Goal: Information Seeking & Learning: Learn about a topic

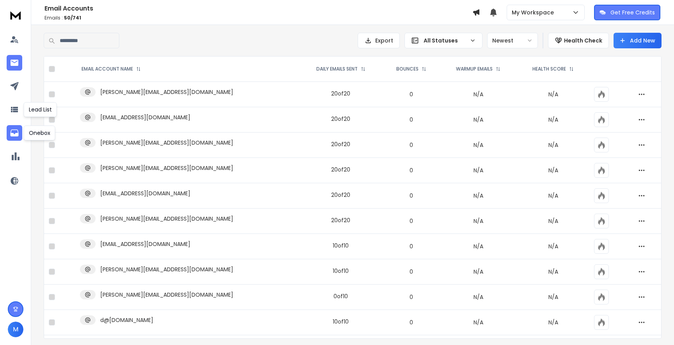
click at [16, 128] on link at bounding box center [15, 133] width 16 height 16
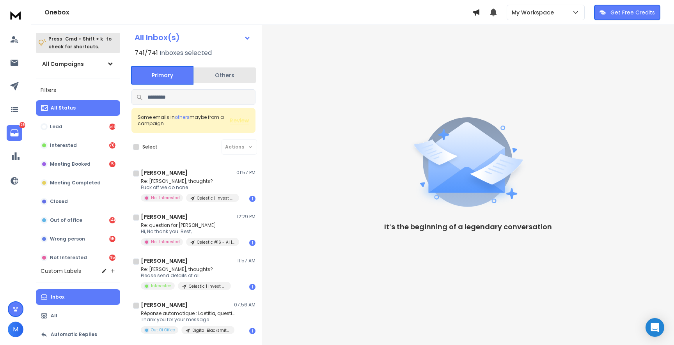
click at [223, 142] on div "Actions" at bounding box center [238, 147] width 35 height 16
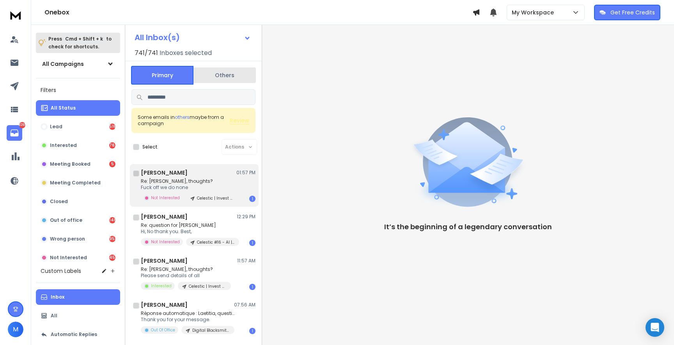
click at [200, 171] on div "[PERSON_NAME] 01:57 PM" at bounding box center [198, 173] width 115 height 8
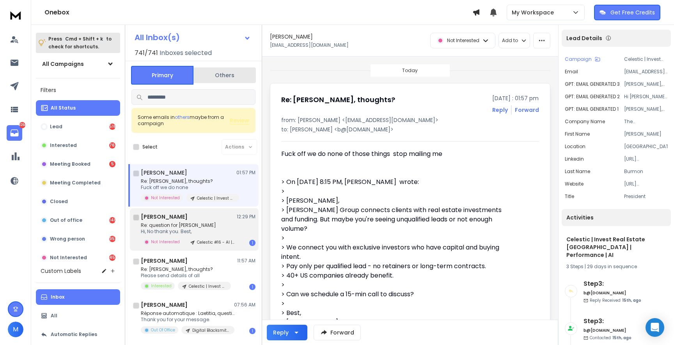
click at [237, 221] on div "[PERSON_NAME] 12:29 PM Re: question for [PERSON_NAME], No thank you. Best, Not …" at bounding box center [198, 229] width 115 height 33
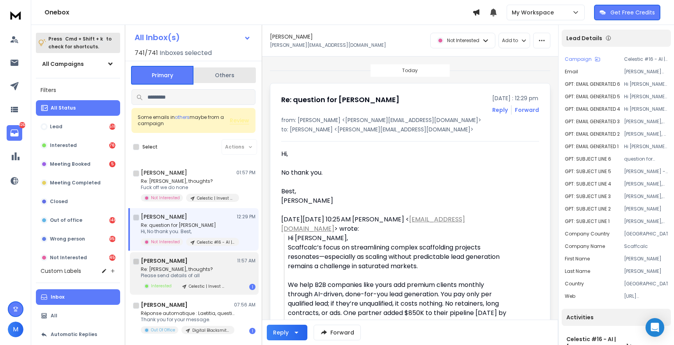
click at [217, 268] on p "Re: [PERSON_NAME], thoughts?" at bounding box center [186, 269] width 90 height 6
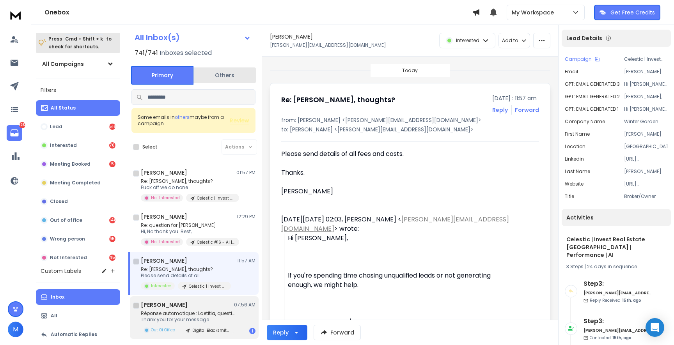
click at [171, 323] on div "Réponse automatique : [PERSON_NAME], question Thank you for your message. Out O…" at bounding box center [188, 322] width 94 height 24
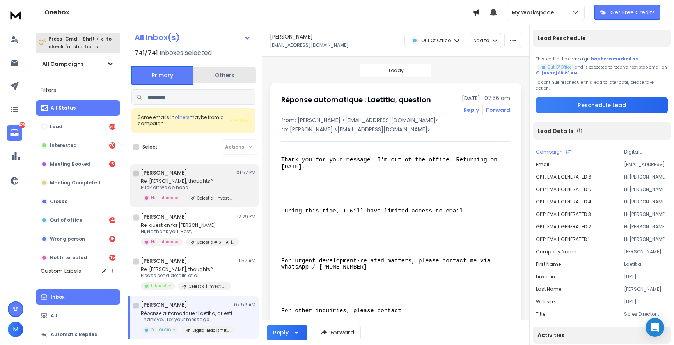
click at [197, 188] on p "Fuck off we do none" at bounding box center [188, 187] width 94 height 6
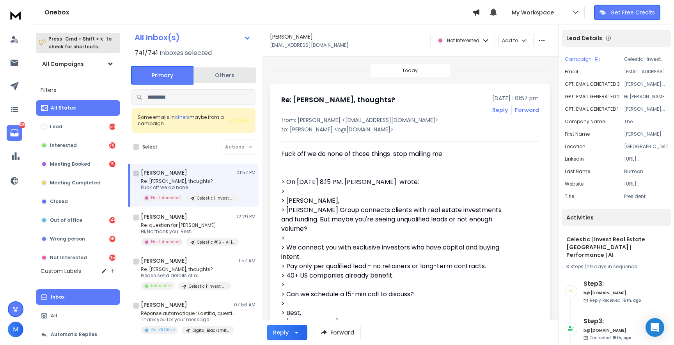
click at [290, 156] on div "Fuck off we do none of those things stop mailing me > On [DATE] 8:15 PM, [PERSO…" at bounding box center [398, 259] width 234 height 221
drag, startPoint x: 290, startPoint y: 156, endPoint x: 302, endPoint y: 156, distance: 12.1
click at [302, 156] on div "Fuck off we do none of those things stop mailing me > On [DATE] 8:15 PM, [PERSO…" at bounding box center [398, 259] width 234 height 221
drag, startPoint x: 302, startPoint y: 156, endPoint x: 368, endPoint y: 156, distance: 65.9
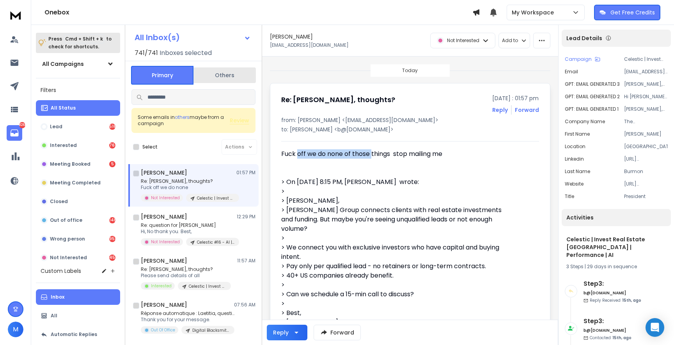
click at [368, 156] on div "Fuck off we do none of those things stop mailing me > On [DATE] 8:15 PM, [PERSO…" at bounding box center [398, 259] width 234 height 221
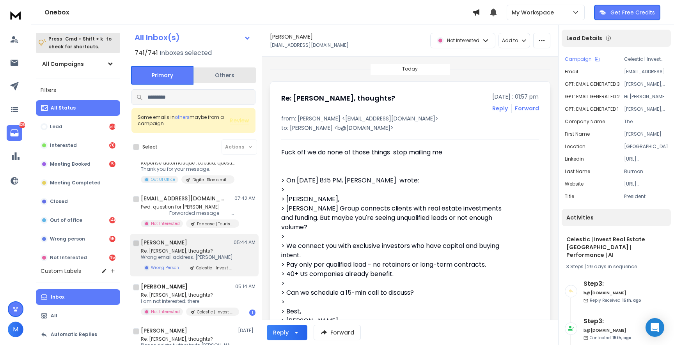
scroll to position [221, 0]
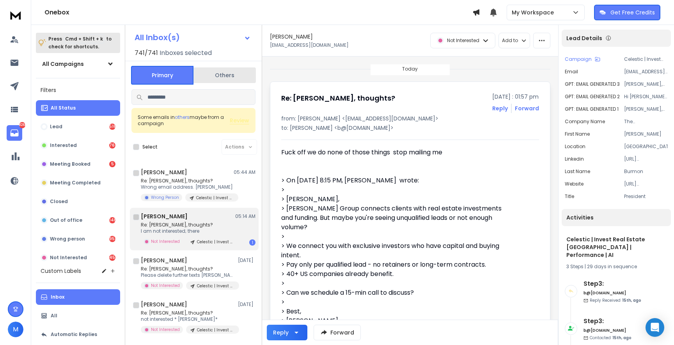
click at [197, 248] on div "[PERSON_NAME] 05:14 AM Re: [PERSON_NAME], thoughts? I am not interested; there …" at bounding box center [194, 229] width 129 height 43
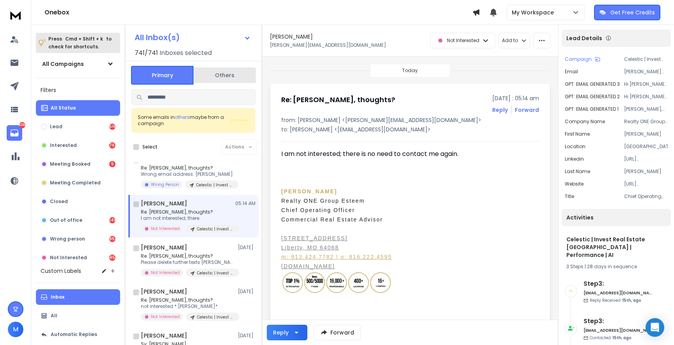
scroll to position [247, 0]
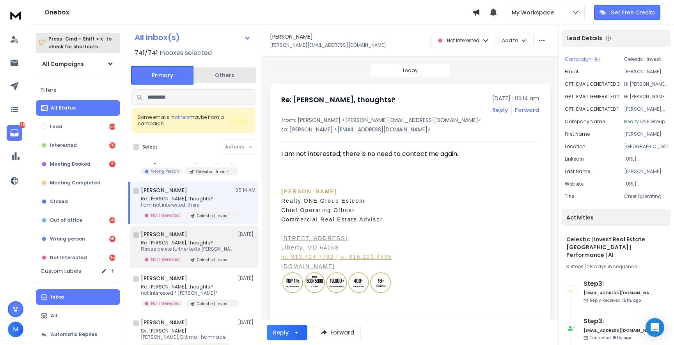
click at [214, 247] on p "Please delete further texts [PERSON_NAME]" at bounding box center [188, 249] width 94 height 6
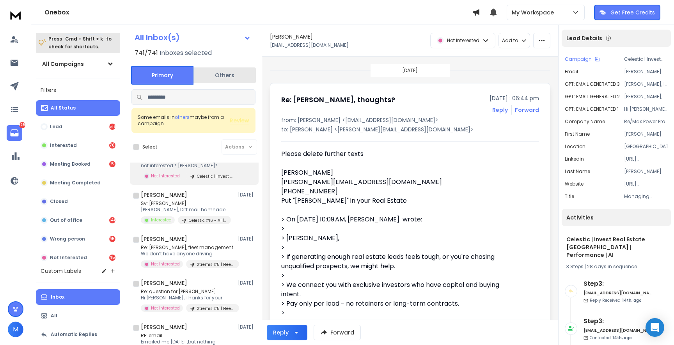
scroll to position [381, 0]
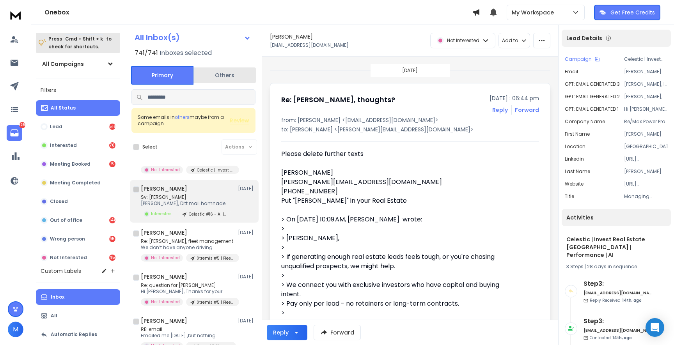
click at [179, 210] on div "Celestic #16 - AI | [GEOGRAPHIC_DATA] | LOCAL LANGUAGE | BROAD |" at bounding box center [204, 214] width 53 height 8
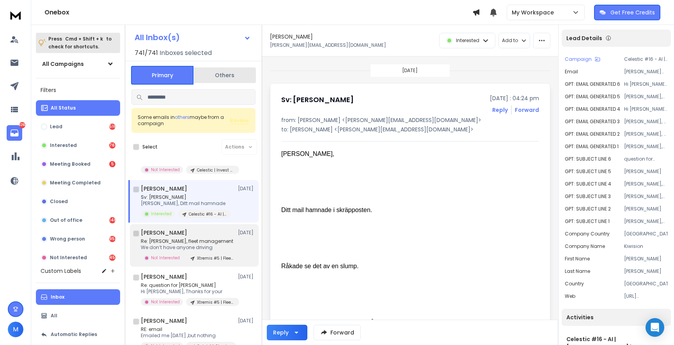
click at [186, 257] on div "Xtremis #5 | Fleet - Smaller Home services | [GEOGRAPHIC_DATA]" at bounding box center [212, 258] width 53 height 8
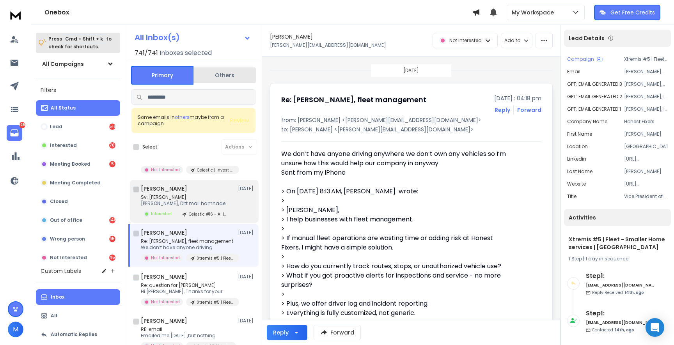
click at [205, 202] on p "[PERSON_NAME], Ditt mail hamnade" at bounding box center [186, 203] width 90 height 6
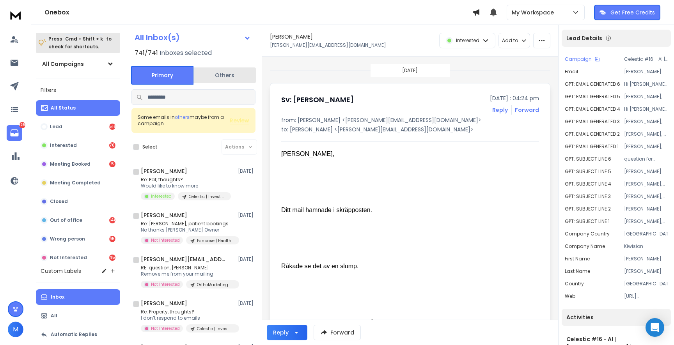
scroll to position [741, 0]
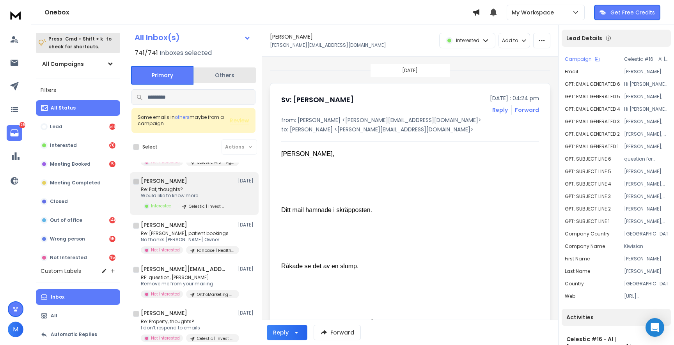
click at [220, 184] on div "[PERSON_NAME] [DATE]" at bounding box center [198, 181] width 115 height 8
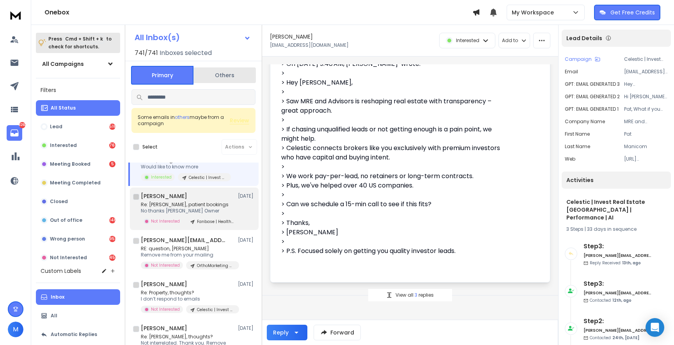
scroll to position [784, 0]
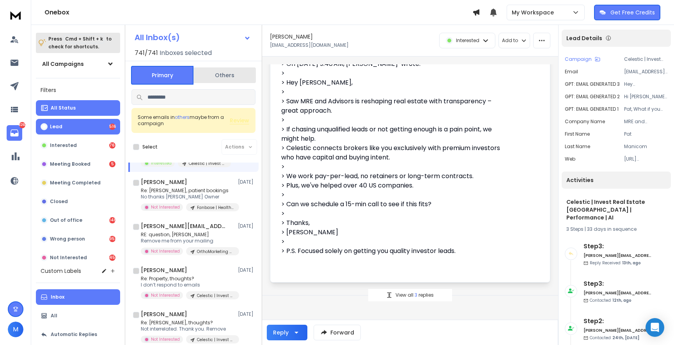
click at [73, 133] on button "Lead 516" at bounding box center [78, 127] width 84 height 16
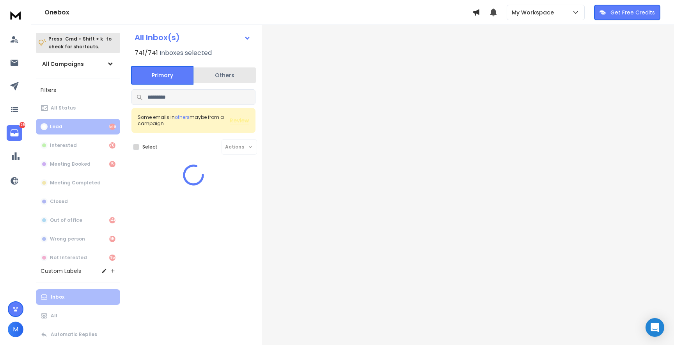
scroll to position [0, 0]
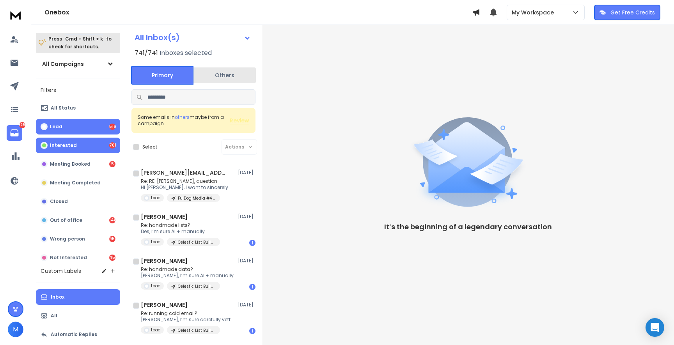
click at [69, 141] on button "Interested 761" at bounding box center [78, 146] width 84 height 16
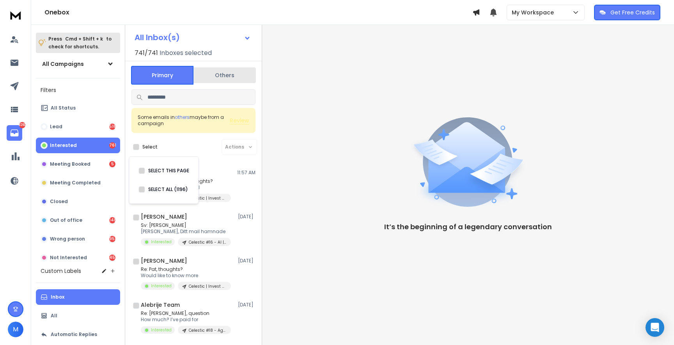
click at [159, 183] on div "SELECT ALL (1196)" at bounding box center [164, 190] width 50 height 16
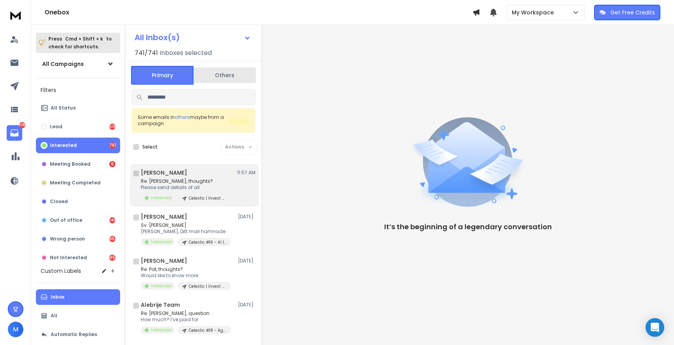
click at [197, 190] on p "Please send details of all" at bounding box center [186, 187] width 90 height 6
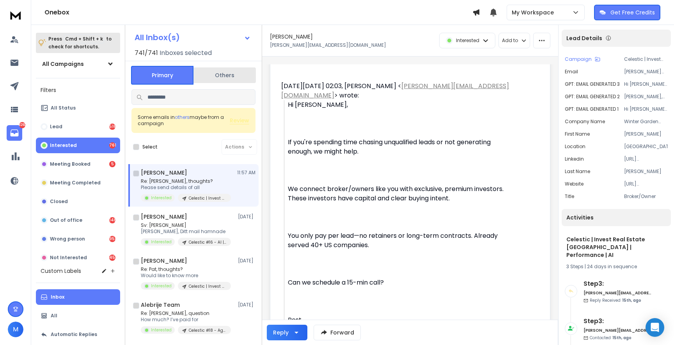
scroll to position [141, 0]
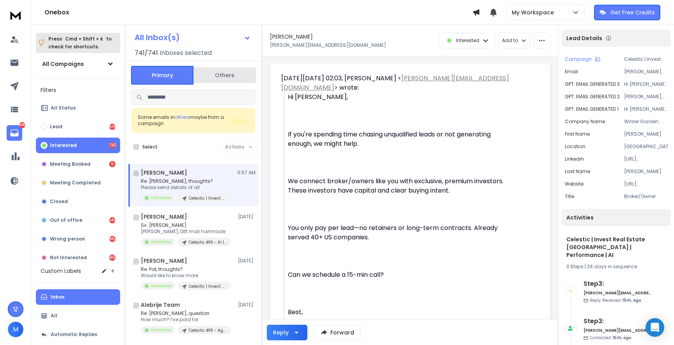
click at [290, 135] on blockquote "Hi [PERSON_NAME], If you're spending time chasing unqualified leads or not gene…" at bounding box center [396, 237] width 225 height 290
drag, startPoint x: 290, startPoint y: 135, endPoint x: 394, endPoint y: 131, distance: 104.2
click at [394, 131] on blockquote "Hi [PERSON_NAME], If you're spending time chasing unqualified leads or not gene…" at bounding box center [396, 237] width 225 height 290
drag, startPoint x: 394, startPoint y: 131, endPoint x: 424, endPoint y: 131, distance: 30.0
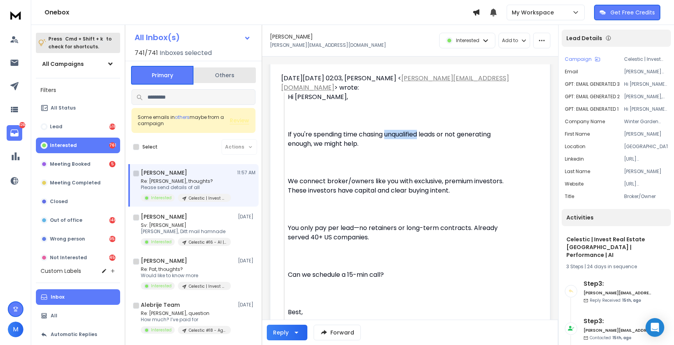
click at [410, 131] on blockquote "Hi [PERSON_NAME], If you're spending time chasing unqualified leads or not gene…" at bounding box center [396, 237] width 225 height 290
click at [445, 129] on blockquote "Hi [PERSON_NAME], If you're spending time chasing unqualified leads or not gene…" at bounding box center [396, 237] width 225 height 290
drag, startPoint x: 445, startPoint y: 129, endPoint x: 290, endPoint y: 140, distance: 155.2
click at [290, 140] on blockquote "Hi [PERSON_NAME], If you're spending time chasing unqualified leads or not gene…" at bounding box center [396, 237] width 225 height 290
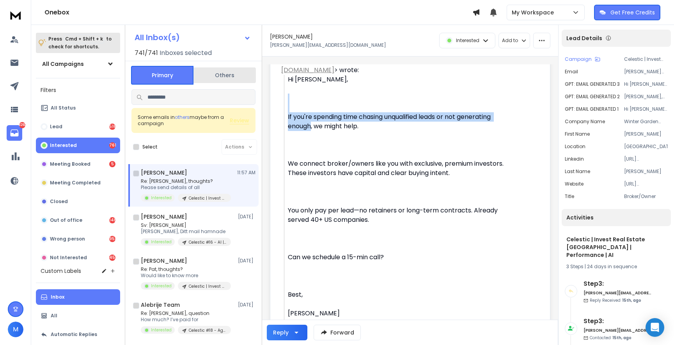
scroll to position [163, 0]
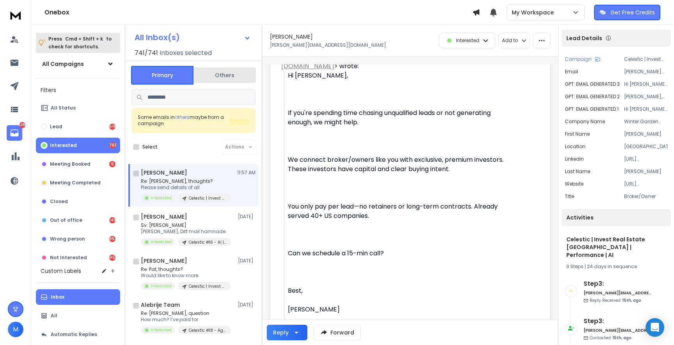
click at [340, 161] on blockquote "Hi [PERSON_NAME], If you're spending time chasing unqualified leads or not gene…" at bounding box center [396, 216] width 225 height 290
drag, startPoint x: 340, startPoint y: 161, endPoint x: 356, endPoint y: 161, distance: 16.8
click at [356, 161] on blockquote "Hi [PERSON_NAME], If you're spending time chasing unqualified leads or not gene…" at bounding box center [396, 216] width 225 height 290
click at [365, 159] on blockquote "Hi [PERSON_NAME], If you're spending time chasing unqualified leads or not gene…" at bounding box center [396, 216] width 225 height 290
drag, startPoint x: 365, startPoint y: 159, endPoint x: 410, endPoint y: 159, distance: 45.2
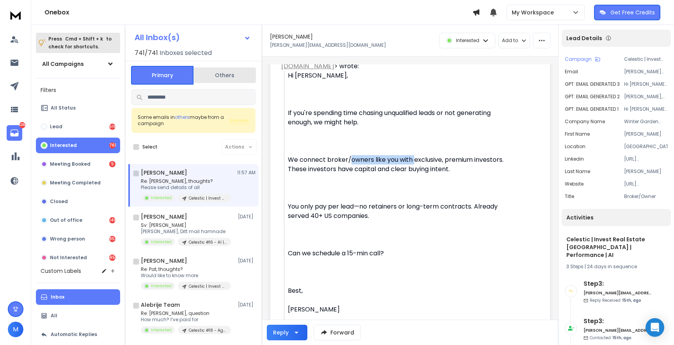
click at [410, 159] on blockquote "Hi [PERSON_NAME], If you're spending time chasing unqualified leads or not gene…" at bounding box center [396, 216] width 225 height 290
click at [467, 156] on blockquote "Hi [PERSON_NAME], If you're spending time chasing unqualified leads or not gene…" at bounding box center [396, 216] width 225 height 290
drag, startPoint x: 467, startPoint y: 156, endPoint x: 488, endPoint y: 156, distance: 21.5
click at [489, 156] on blockquote "Hi [PERSON_NAME], If you're spending time chasing unqualified leads or not gene…" at bounding box center [396, 216] width 225 height 290
click at [288, 169] on blockquote "Hi [PERSON_NAME], If you're spending time chasing unqualified leads or not gene…" at bounding box center [396, 216] width 225 height 290
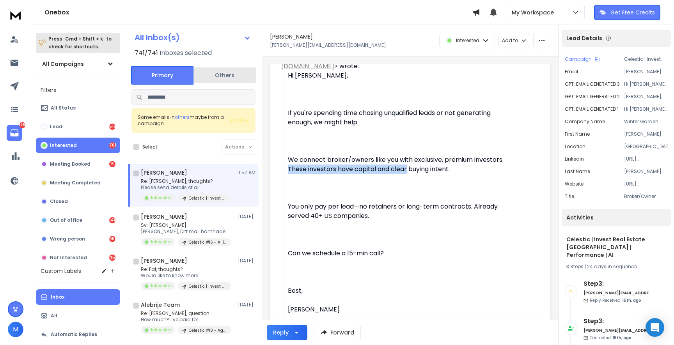
drag, startPoint x: 288, startPoint y: 169, endPoint x: 401, endPoint y: 168, distance: 113.1
click at [402, 168] on blockquote "Hi [PERSON_NAME], If you're spending time chasing unqualified leads or not gene…" at bounding box center [396, 216] width 225 height 290
click at [299, 165] on blockquote "Hi [PERSON_NAME], If you're spending time chasing unqualified leads or not gene…" at bounding box center [396, 216] width 225 height 290
click at [327, 155] on blockquote "Hi [PERSON_NAME], If you're spending time chasing unqualified leads or not gene…" at bounding box center [396, 216] width 225 height 290
drag, startPoint x: 327, startPoint y: 155, endPoint x: 344, endPoint y: 155, distance: 17.2
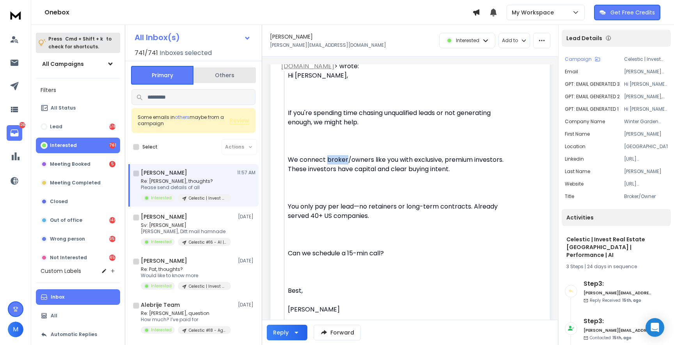
click at [344, 155] on blockquote "Hi [PERSON_NAME], If you're spending time chasing unqualified leads or not gene…" at bounding box center [396, 216] width 225 height 290
click at [355, 158] on blockquote "Hi [PERSON_NAME], If you're spending time chasing unqualified leads or not gene…" at bounding box center [396, 216] width 225 height 290
drag, startPoint x: 355, startPoint y: 158, endPoint x: 458, endPoint y: 156, distance: 103.3
click at [460, 157] on blockquote "Hi [PERSON_NAME], If you're spending time chasing unqualified leads or not gene…" at bounding box center [396, 216] width 225 height 290
click at [458, 156] on blockquote "Hi [PERSON_NAME], If you're spending time chasing unqualified leads or not gene…" at bounding box center [396, 216] width 225 height 290
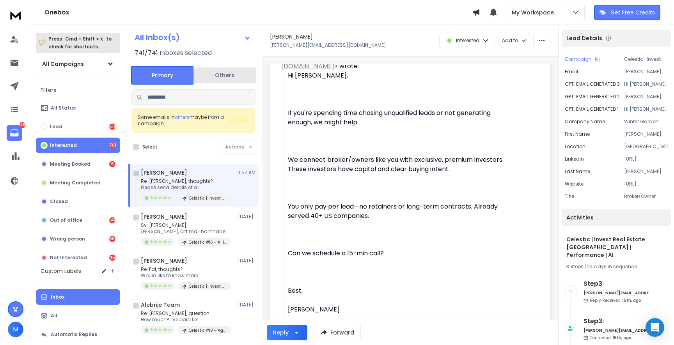
click at [387, 169] on blockquote "Hi [PERSON_NAME], If you're spending time chasing unqualified leads or not gene…" at bounding box center [396, 216] width 225 height 290
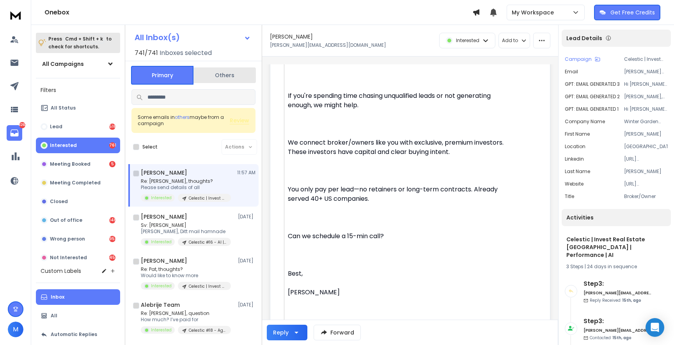
scroll to position [187, 0]
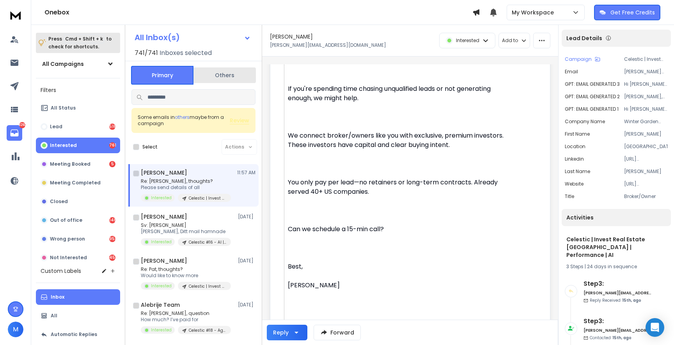
click at [291, 177] on blockquote "Hi [PERSON_NAME], If you're spending time chasing unqualified leads or not gene…" at bounding box center [396, 192] width 225 height 290
click at [290, 180] on blockquote "Hi [PERSON_NAME], If you're spending time chasing unqualified leads or not gene…" at bounding box center [396, 192] width 225 height 290
drag, startPoint x: 290, startPoint y: 180, endPoint x: 329, endPoint y: 180, distance: 38.6
click at [329, 180] on blockquote "Hi [PERSON_NAME], If you're spending time chasing unqualified leads or not gene…" at bounding box center [396, 192] width 225 height 290
click at [364, 181] on blockquote "Hi [PERSON_NAME], If you're spending time chasing unqualified leads or not gene…" at bounding box center [396, 192] width 225 height 290
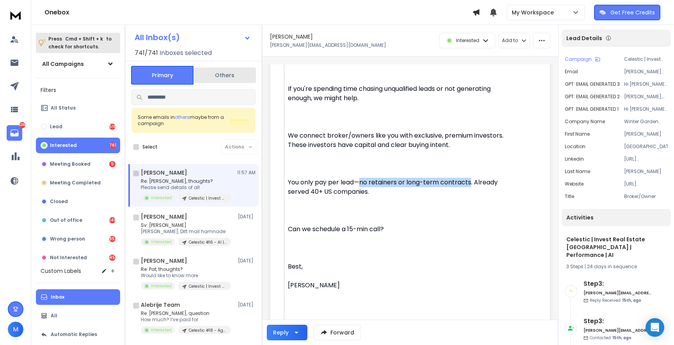
drag, startPoint x: 364, startPoint y: 181, endPoint x: 458, endPoint y: 181, distance: 94.0
click at [458, 181] on blockquote "Hi [PERSON_NAME], If you're spending time chasing unqualified leads or not gene…" at bounding box center [396, 192] width 225 height 290
click at [475, 180] on blockquote "Hi [PERSON_NAME], If you're spending time chasing unqualified leads or not gene…" at bounding box center [396, 192] width 225 height 290
drag, startPoint x: 475, startPoint y: 180, endPoint x: 379, endPoint y: 189, distance: 96.7
click at [379, 189] on blockquote "Hi [PERSON_NAME], If you're spending time chasing unqualified leads or not gene…" at bounding box center [396, 192] width 225 height 290
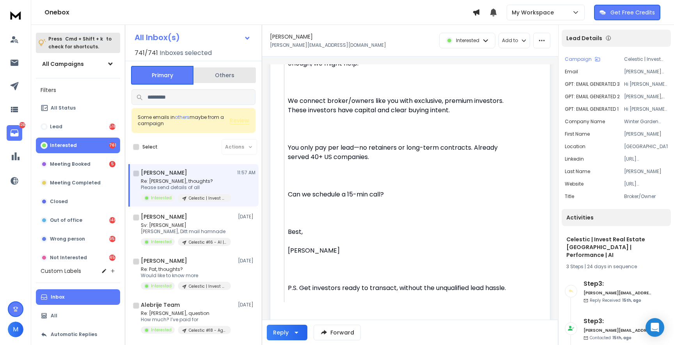
click at [286, 202] on blockquote "Hi [PERSON_NAME], If you're spending time chasing unqualified leads or not gene…" at bounding box center [396, 157] width 225 height 290
drag, startPoint x: 286, startPoint y: 202, endPoint x: 418, endPoint y: 202, distance: 131.8
click at [418, 202] on blockquote "Hi [PERSON_NAME], If you're spending time chasing unqualified leads or not gene…" at bounding box center [396, 157] width 225 height 290
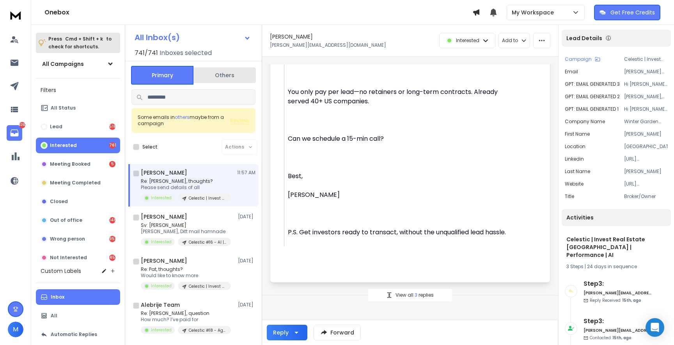
click at [418, 202] on blockquote "Hi [PERSON_NAME], If you're spending time chasing unqualified leads or not gene…" at bounding box center [396, 101] width 225 height 290
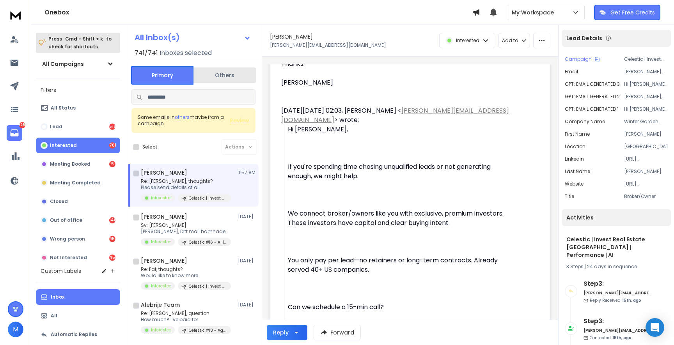
scroll to position [151, 0]
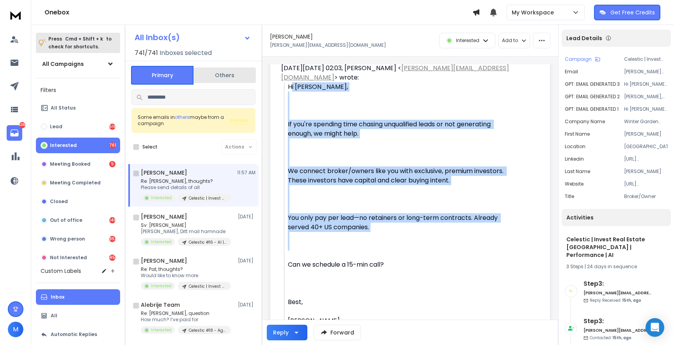
drag, startPoint x: 291, startPoint y: 90, endPoint x: 314, endPoint y: 260, distance: 171.6
click at [314, 260] on blockquote "Hi [PERSON_NAME], If you're spending time chasing unqualified leads or not gene…" at bounding box center [396, 227] width 225 height 290
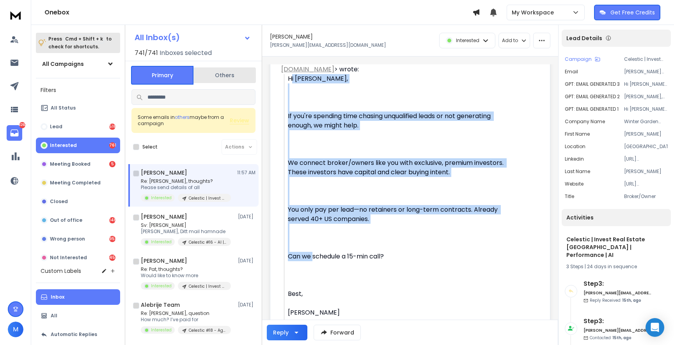
scroll to position [160, 0]
click at [365, 213] on blockquote "Hi [PERSON_NAME], If you're spending time chasing unqualified leads or not gene…" at bounding box center [396, 219] width 225 height 290
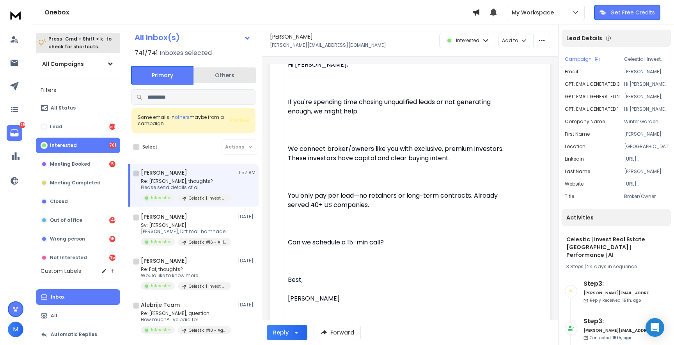
scroll to position [181, 0]
